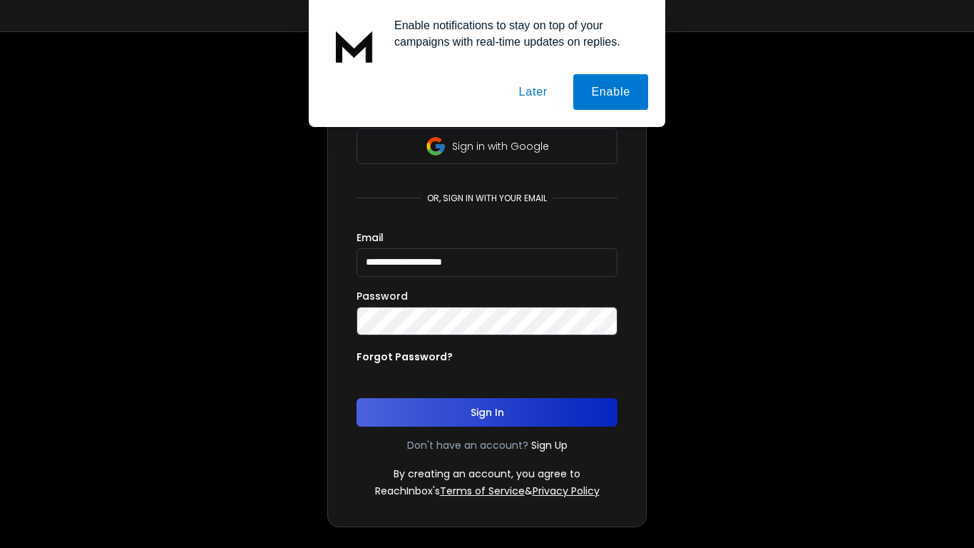
type input "**********"
click at [487, 412] on button "Sign In" at bounding box center [487, 412] width 261 height 29
